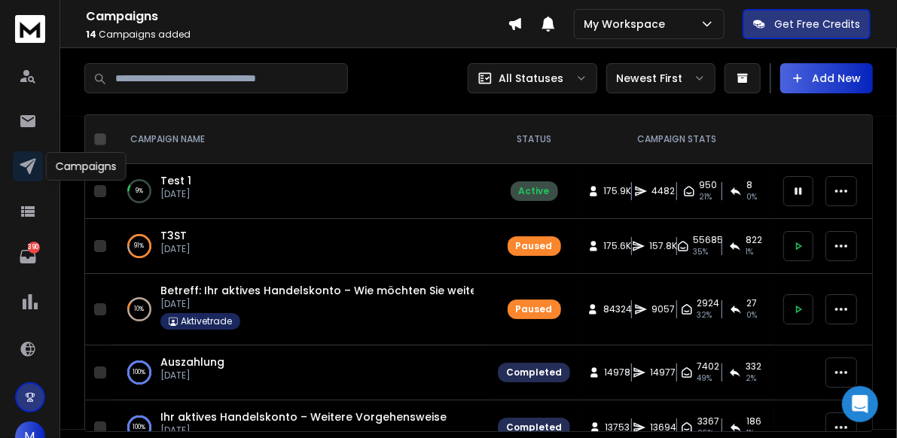
click at [26, 163] on icon at bounding box center [28, 166] width 16 height 16
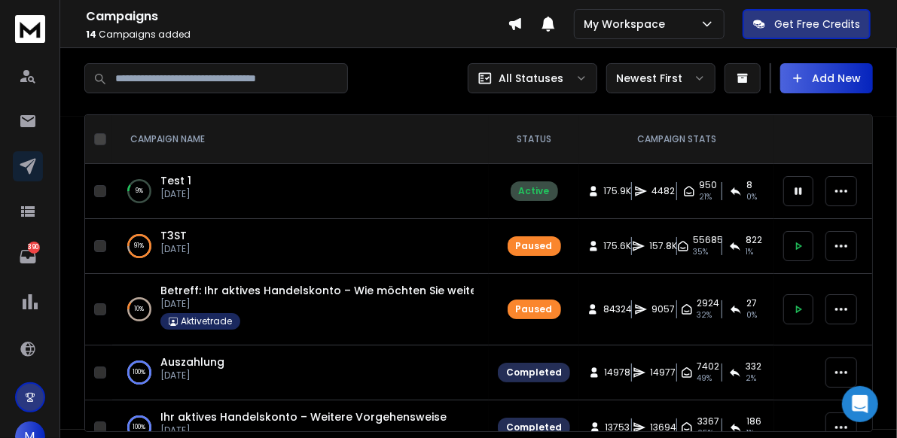
click at [26, 163] on icon at bounding box center [28, 166] width 16 height 16
click at [21, 243] on link "390" at bounding box center [28, 257] width 30 height 30
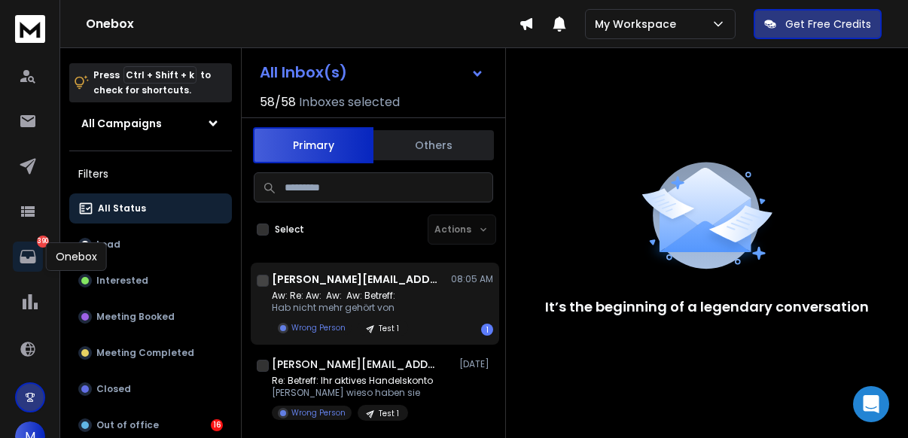
click at [420, 316] on div "Aw: Re: Aw: Aw: Aw: Betreff: Hab nicht mehr gehört von Wrong Person Test 1 1" at bounding box center [382, 313] width 221 height 46
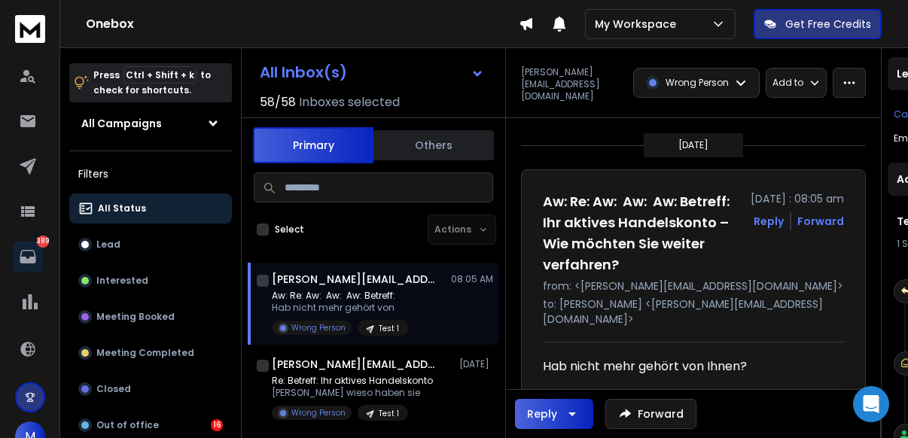
click at [547, 401] on button "Reply" at bounding box center [554, 414] width 78 height 30
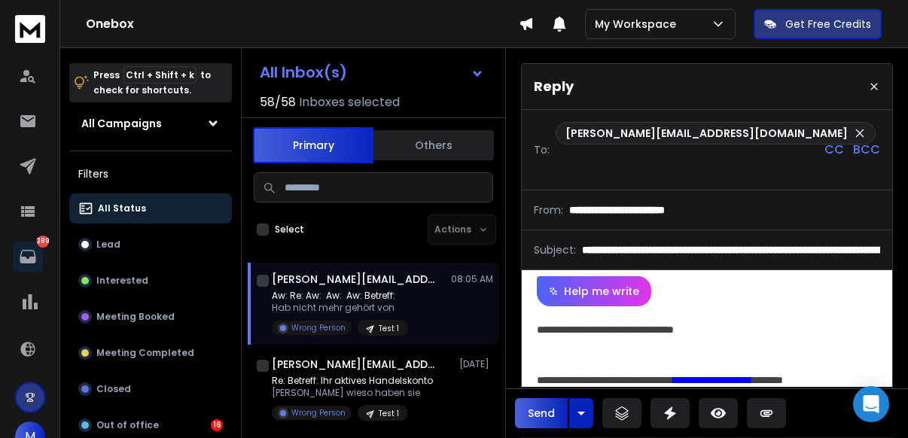
click at [560, 425] on button "Send" at bounding box center [541, 413] width 53 height 30
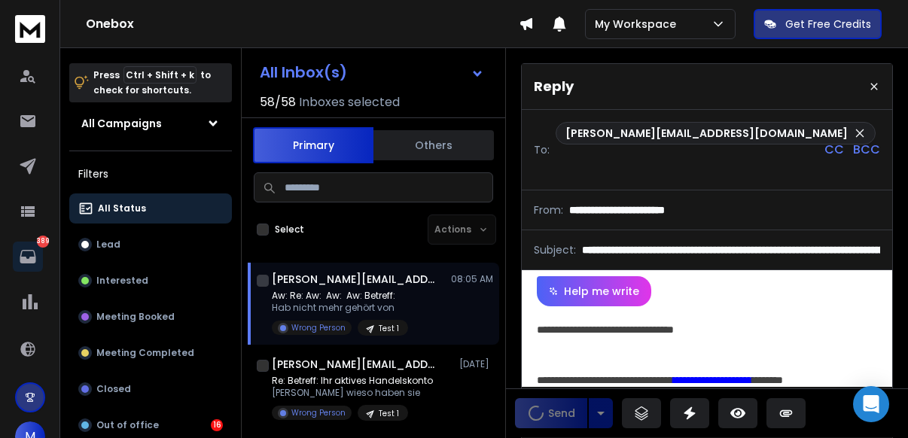
click at [544, 423] on div "Send" at bounding box center [564, 413] width 98 height 30
click at [733, 340] on div at bounding box center [707, 346] width 340 height 17
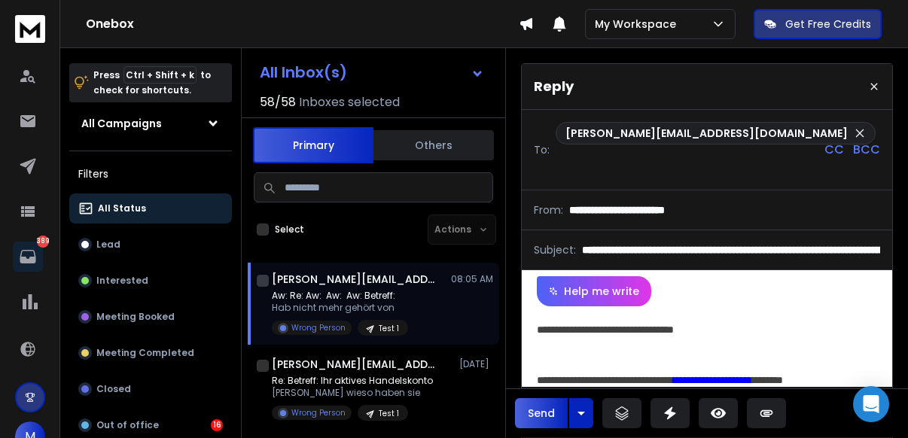
click at [747, 329] on div "**********" at bounding box center [699, 330] width 325 height 17
click at [540, 411] on button "Send" at bounding box center [541, 413] width 53 height 30
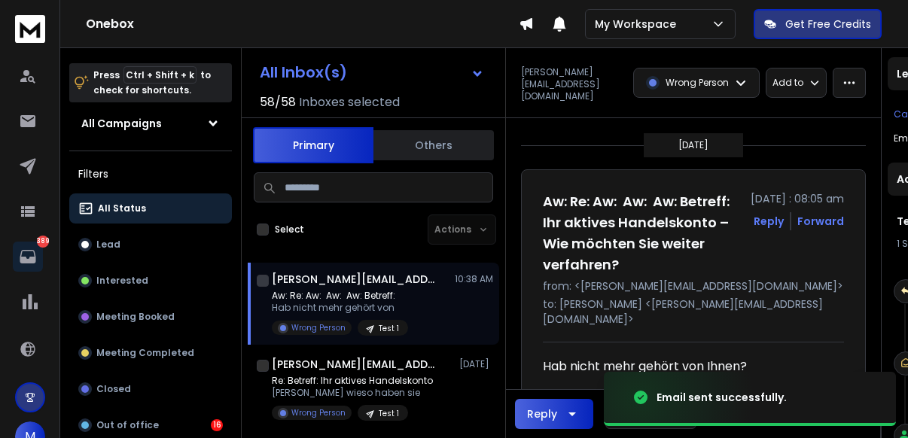
click at [434, 147] on button "Others" at bounding box center [434, 145] width 121 height 33
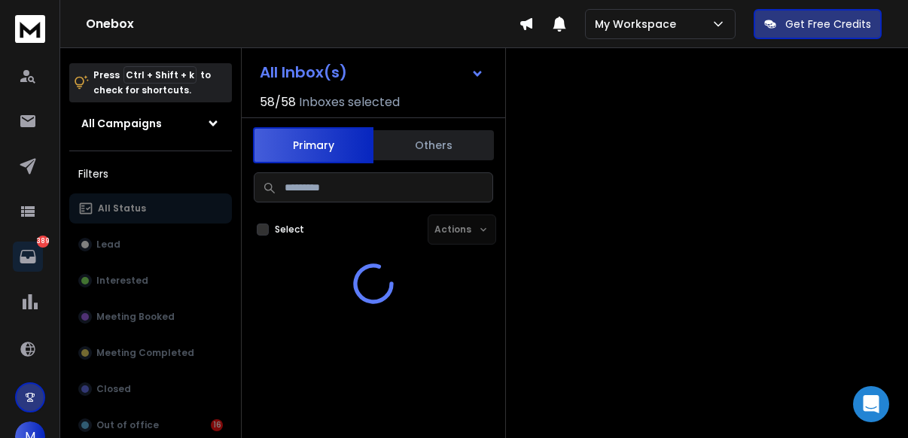
click at [305, 136] on button "Primary" at bounding box center [313, 145] width 121 height 36
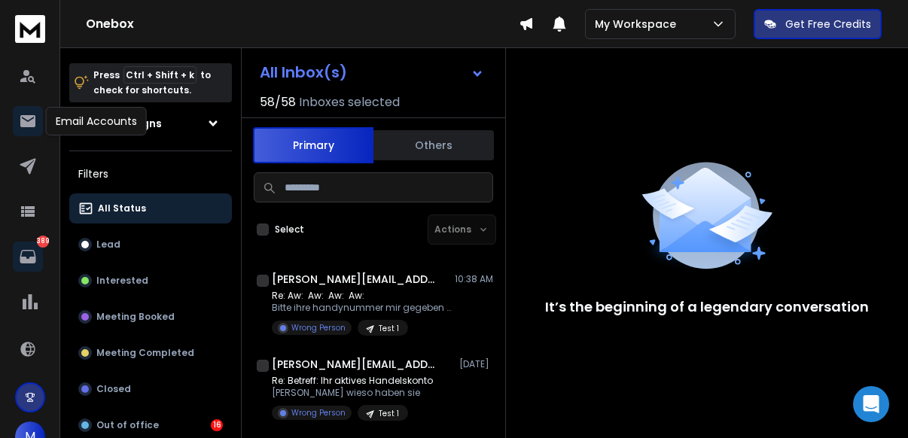
click at [37, 129] on link at bounding box center [28, 121] width 30 height 30
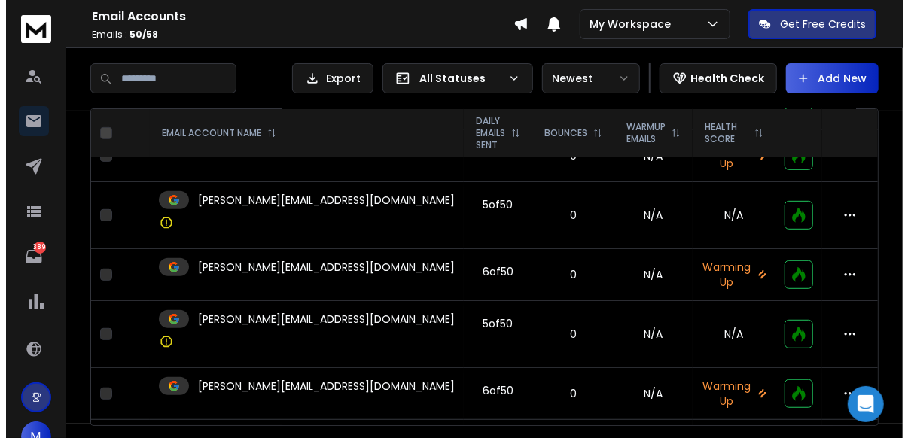
scroll to position [401, 0]
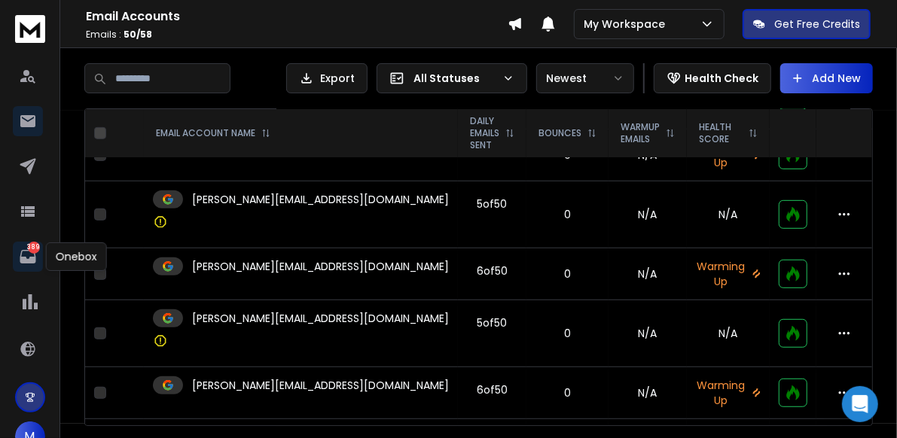
click at [21, 264] on icon at bounding box center [28, 257] width 18 height 18
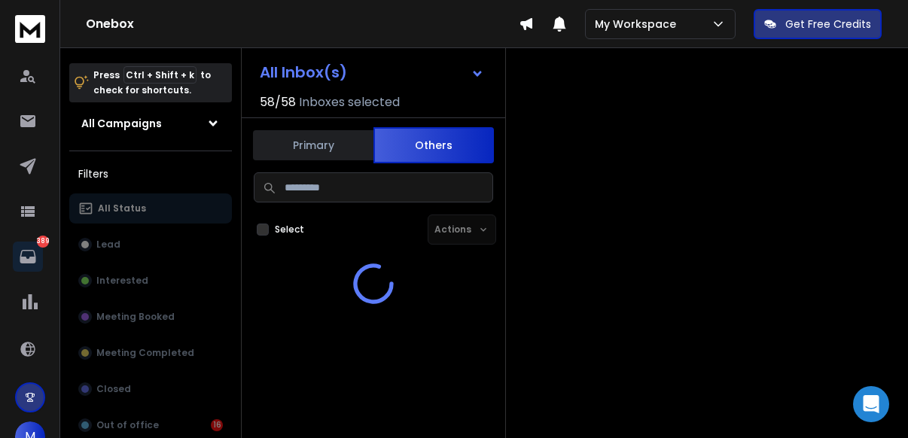
click at [423, 142] on button "Others" at bounding box center [434, 145] width 121 height 36
